Goal: Navigation & Orientation: Find specific page/section

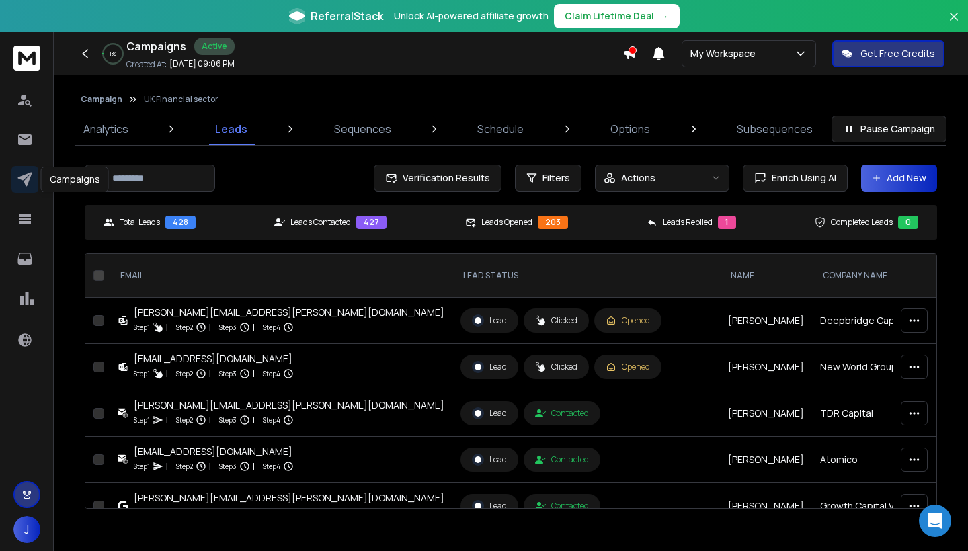
click at [24, 181] on icon at bounding box center [24, 180] width 14 height 14
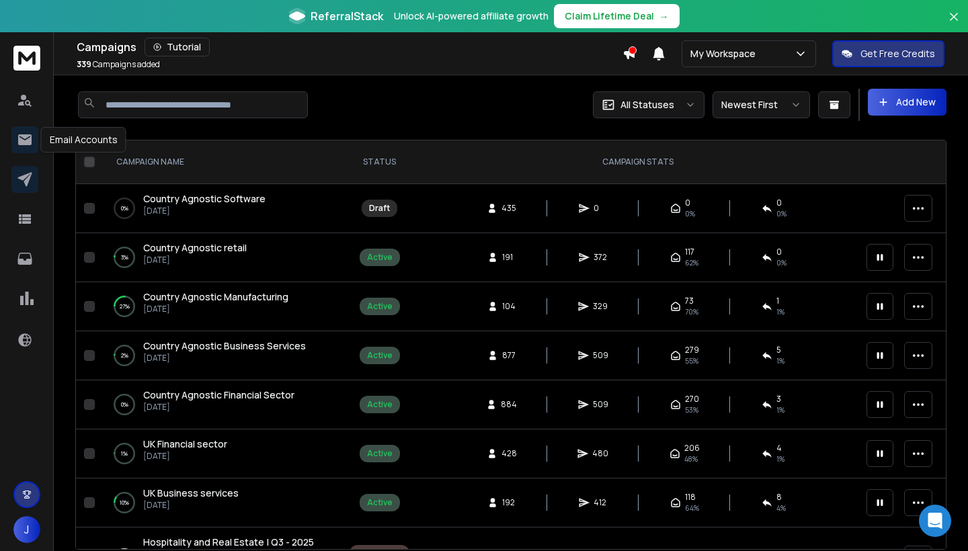
click at [28, 144] on icon at bounding box center [24, 139] width 13 height 11
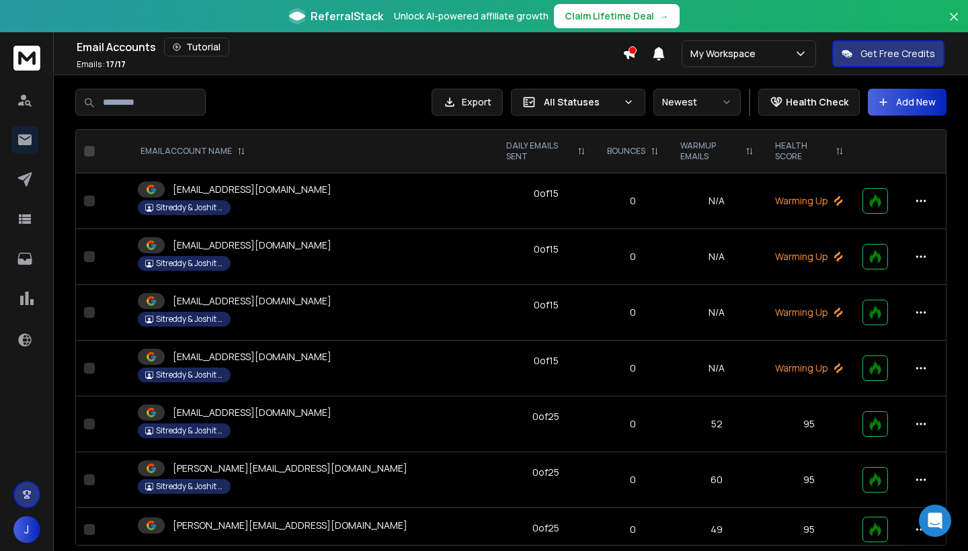
click at [326, 100] on div at bounding box center [249, 102] width 348 height 27
click at [324, 97] on div at bounding box center [249, 102] width 348 height 27
click at [323, 100] on div at bounding box center [249, 102] width 348 height 27
click at [26, 173] on icon at bounding box center [25, 179] width 16 height 16
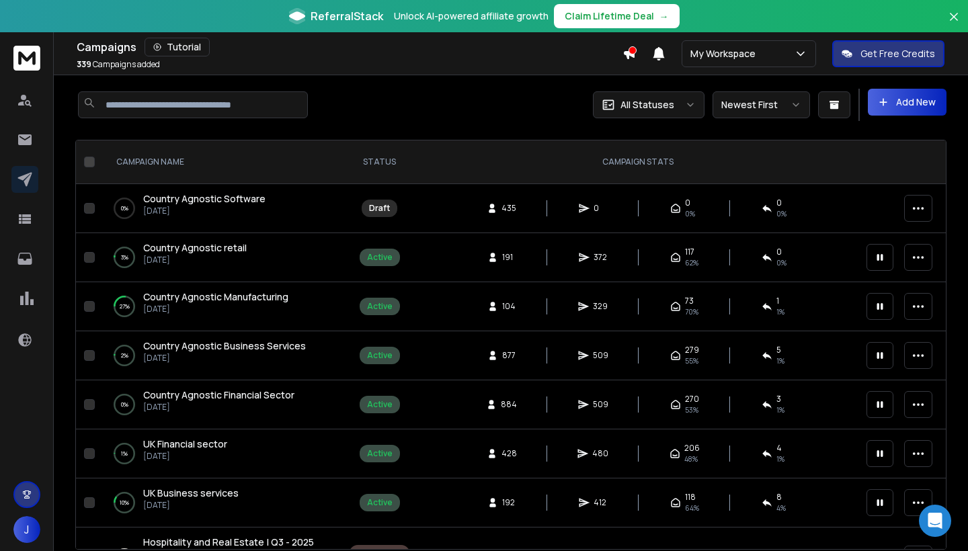
click at [231, 249] on span "Country Agnostic retail" at bounding box center [194, 247] width 103 height 13
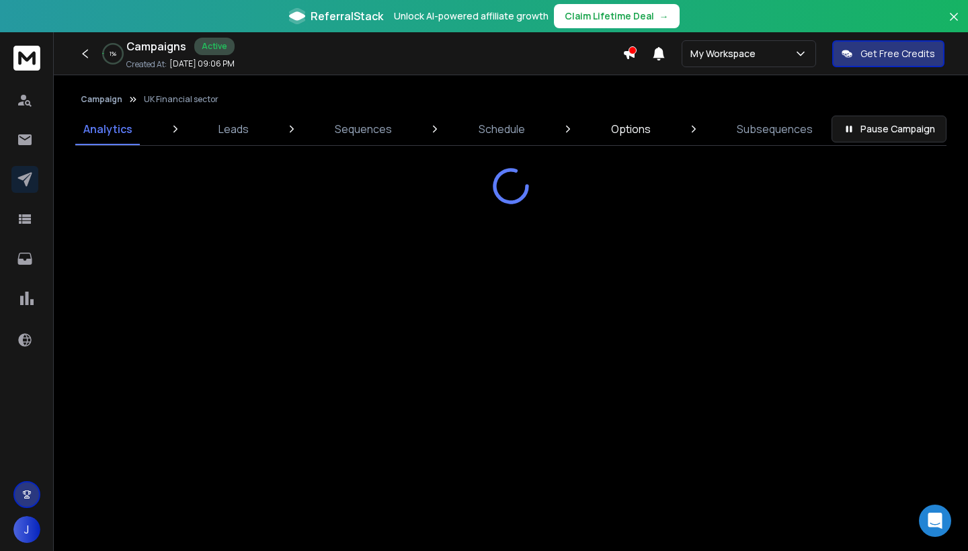
click at [632, 134] on p "Options" at bounding box center [631, 129] width 40 height 16
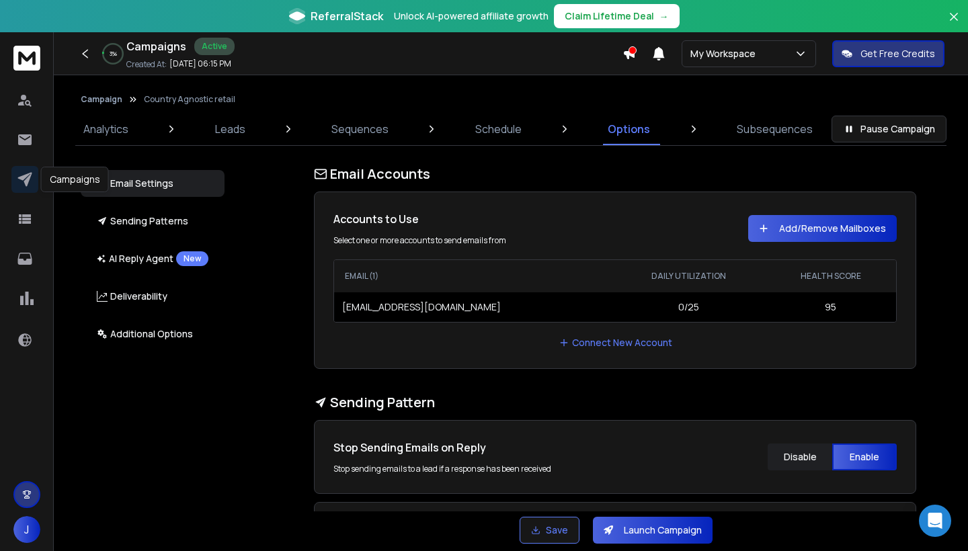
click at [24, 177] on icon at bounding box center [24, 180] width 14 height 14
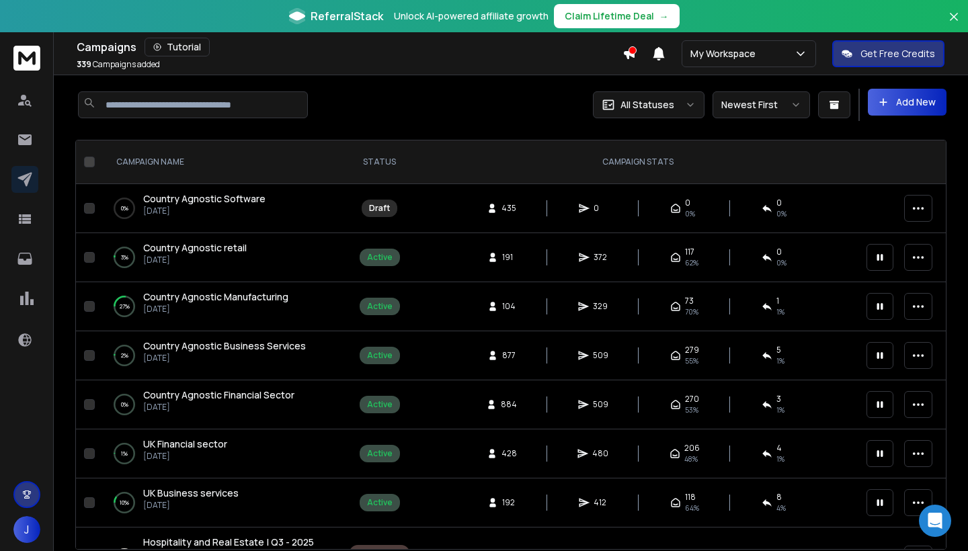
click at [387, 87] on div "Campaigns 339 Campaigns Added All Statuses Newest First Add New CAMPAIGN NAME S…" at bounding box center [511, 364] width 914 height 578
click at [370, 113] on div at bounding box center [292, 105] width 435 height 32
